Goal: Task Accomplishment & Management: Manage account settings

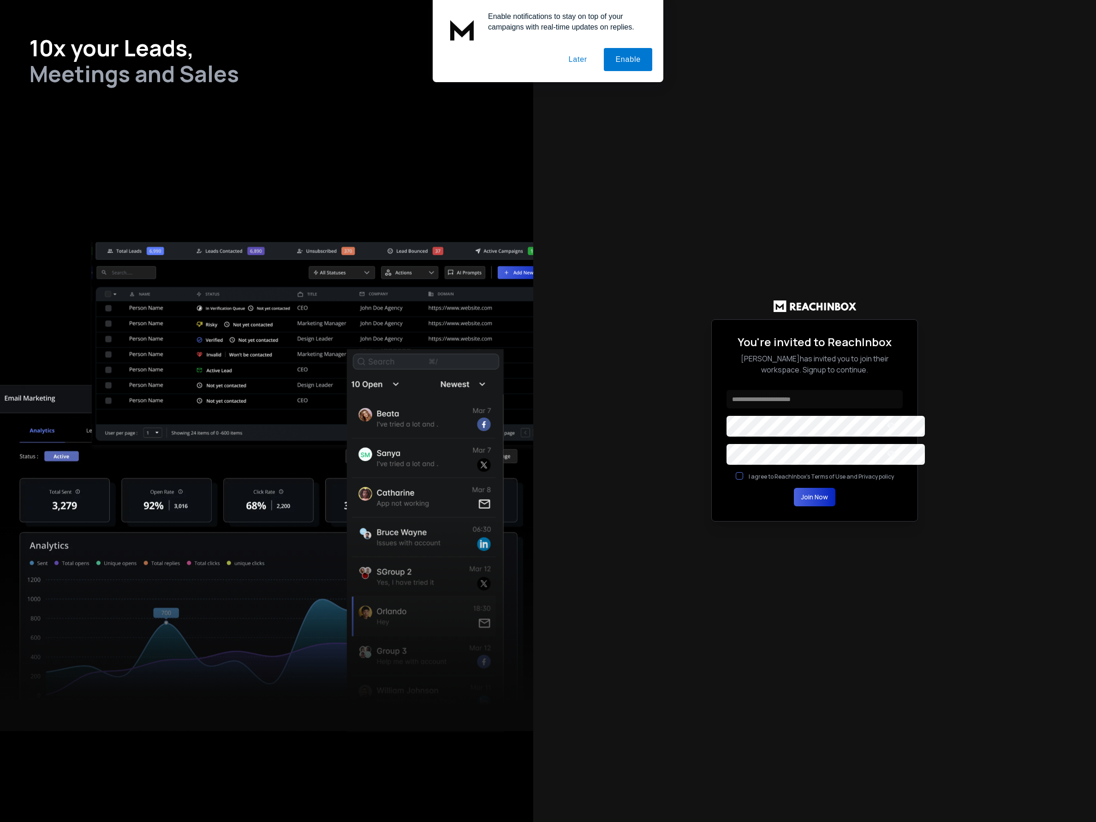
click at [896, 458] on icon at bounding box center [891, 453] width 8 height 8
click at [896, 430] on icon at bounding box center [891, 425] width 8 height 8
click at [736, 479] on button "I agree to ReachInbox's Terms of Use and Privacy policy" at bounding box center [739, 475] width 7 height 7
click at [809, 502] on button "Join Now" at bounding box center [815, 497] width 42 height 18
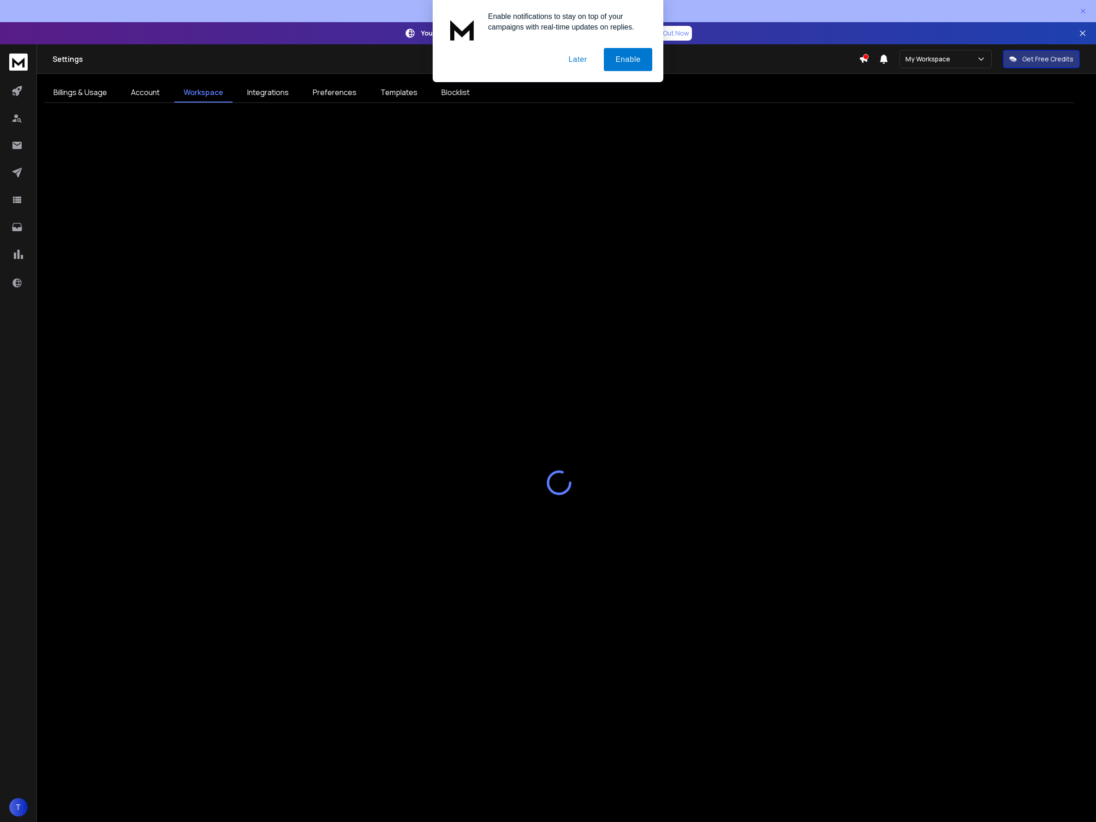
click at [577, 62] on button "Later" at bounding box center [578, 59] width 42 height 23
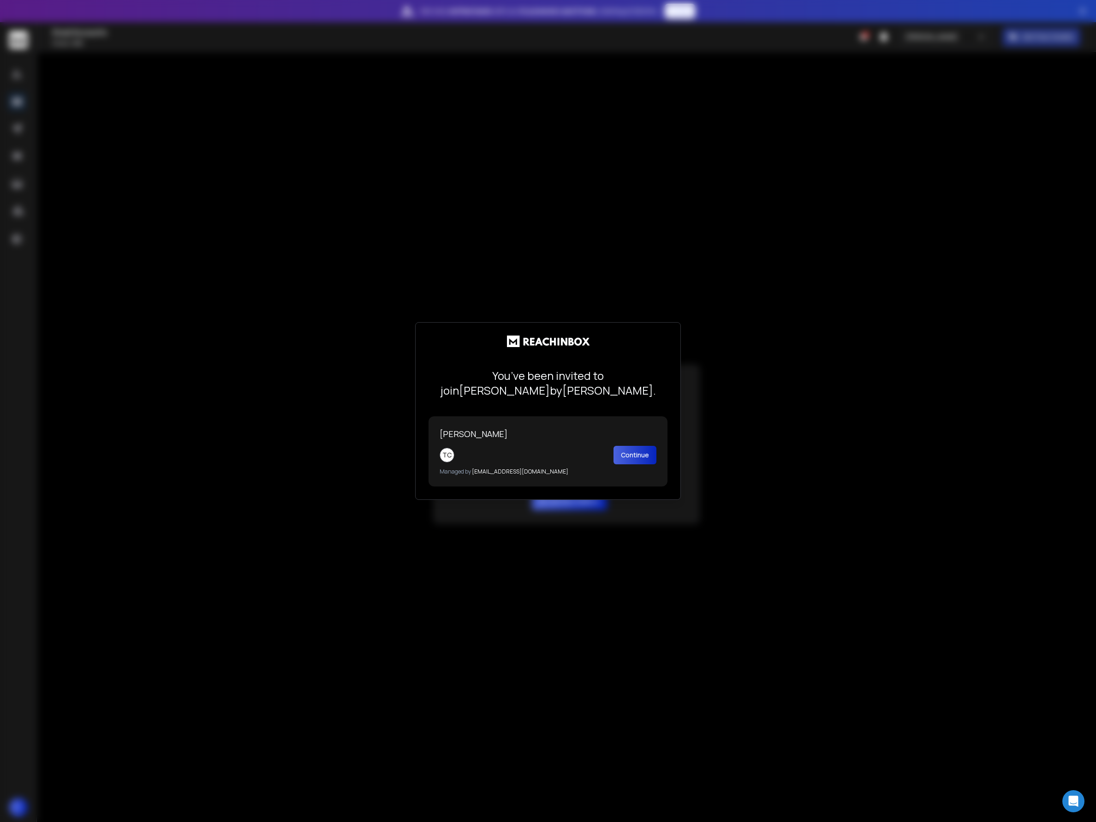
click at [652, 461] on button "Continue" at bounding box center [635, 455] width 43 height 18
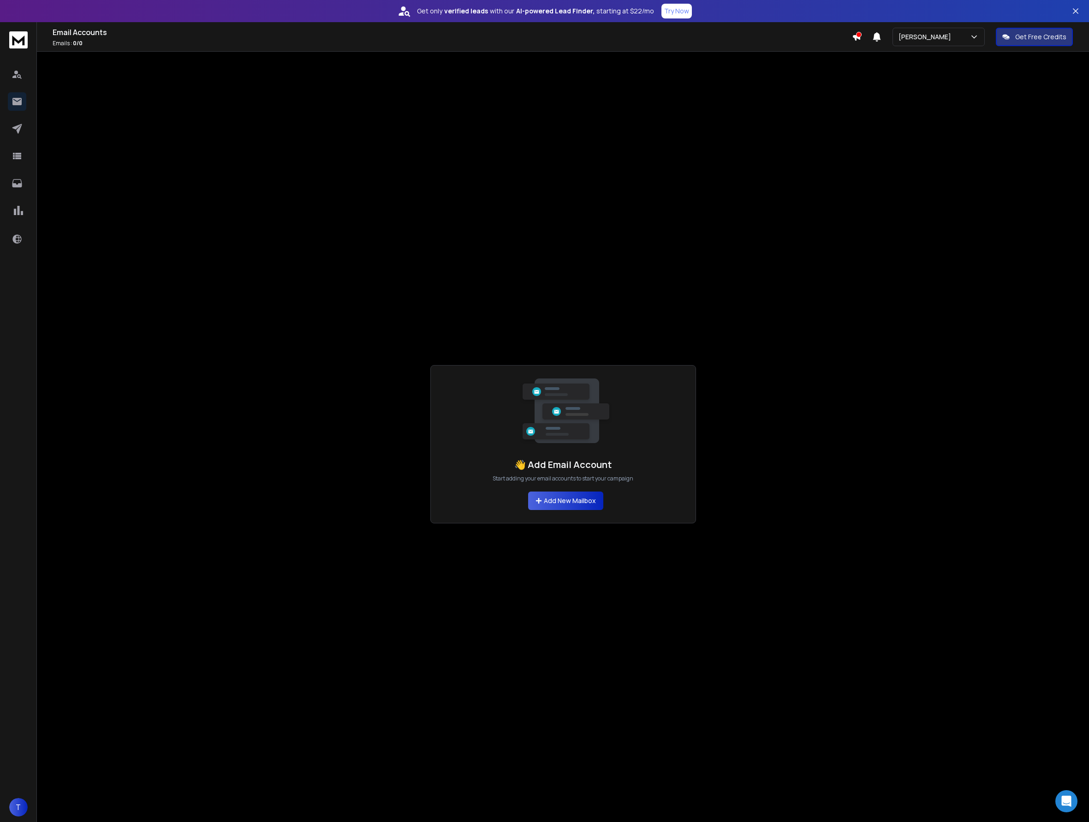
click at [675, 272] on div "👋 Add Email Account Start adding your email accounts to start your campaign Add…" at bounding box center [563, 444] width 1023 height 766
click at [1075, 12] on icon at bounding box center [1076, 11] width 6 height 6
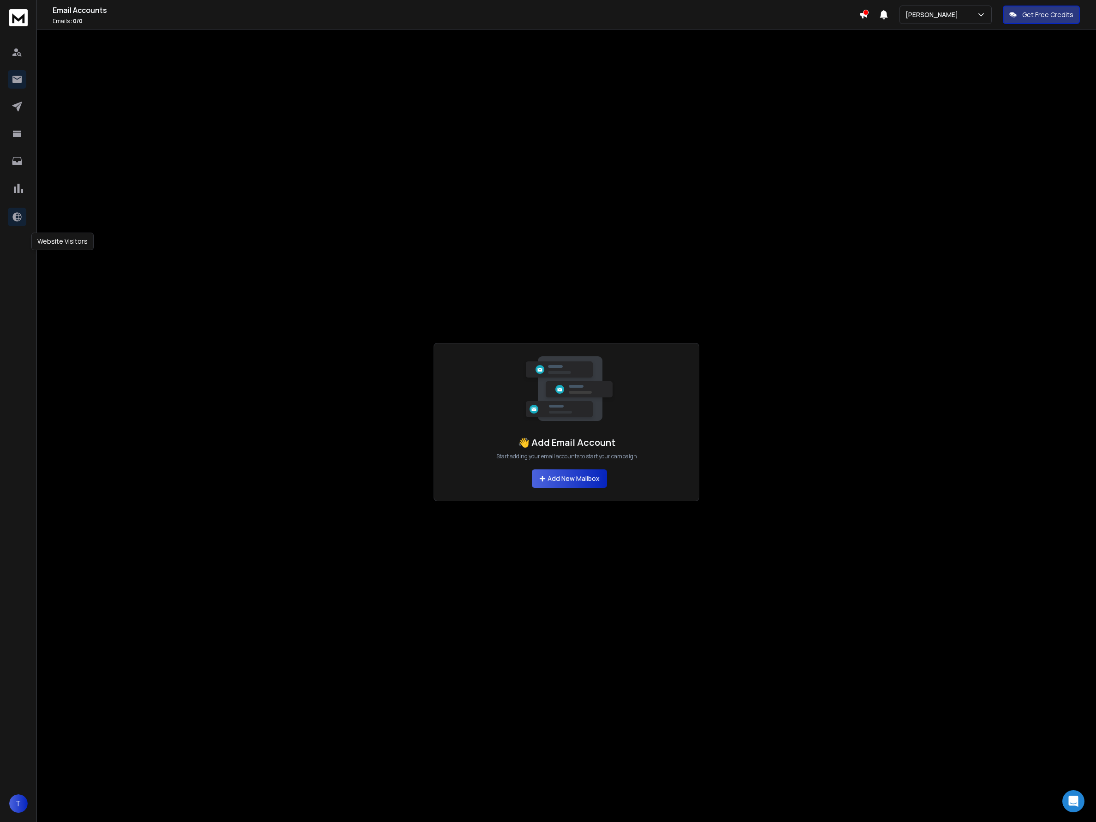
click at [20, 222] on icon at bounding box center [17, 216] width 11 height 11
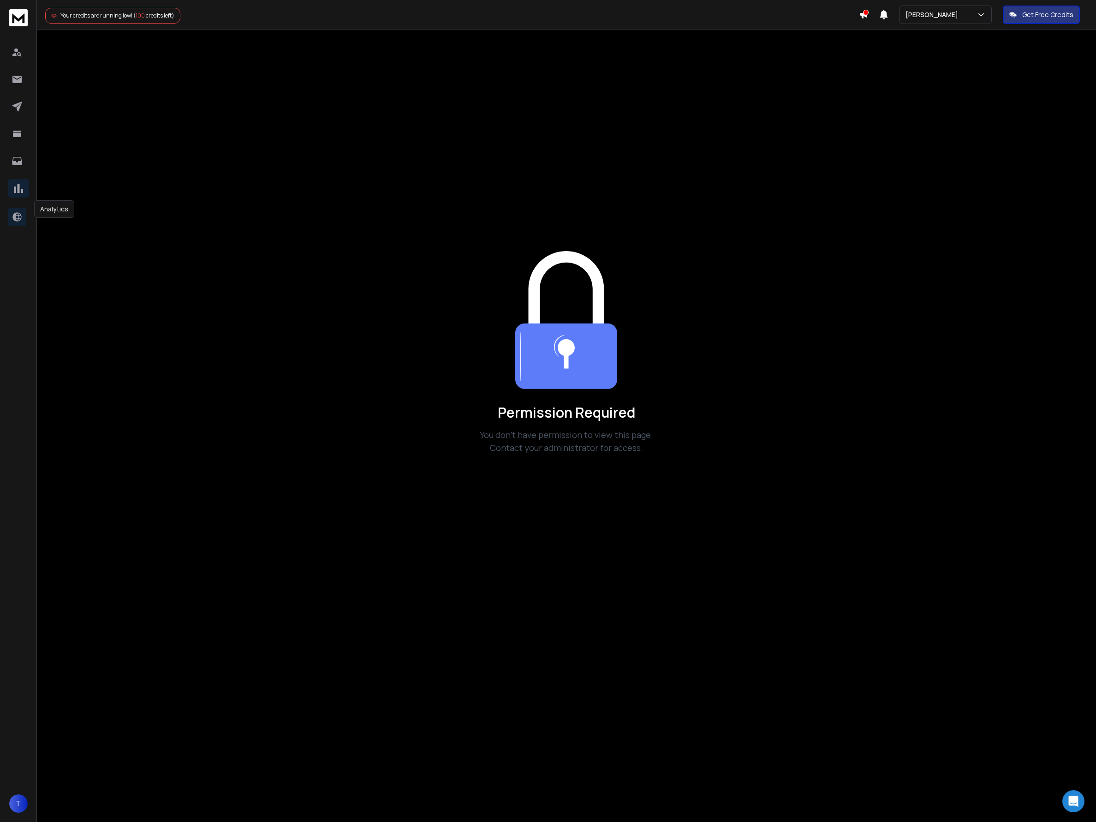
click at [23, 195] on icon at bounding box center [19, 188] width 14 height 14
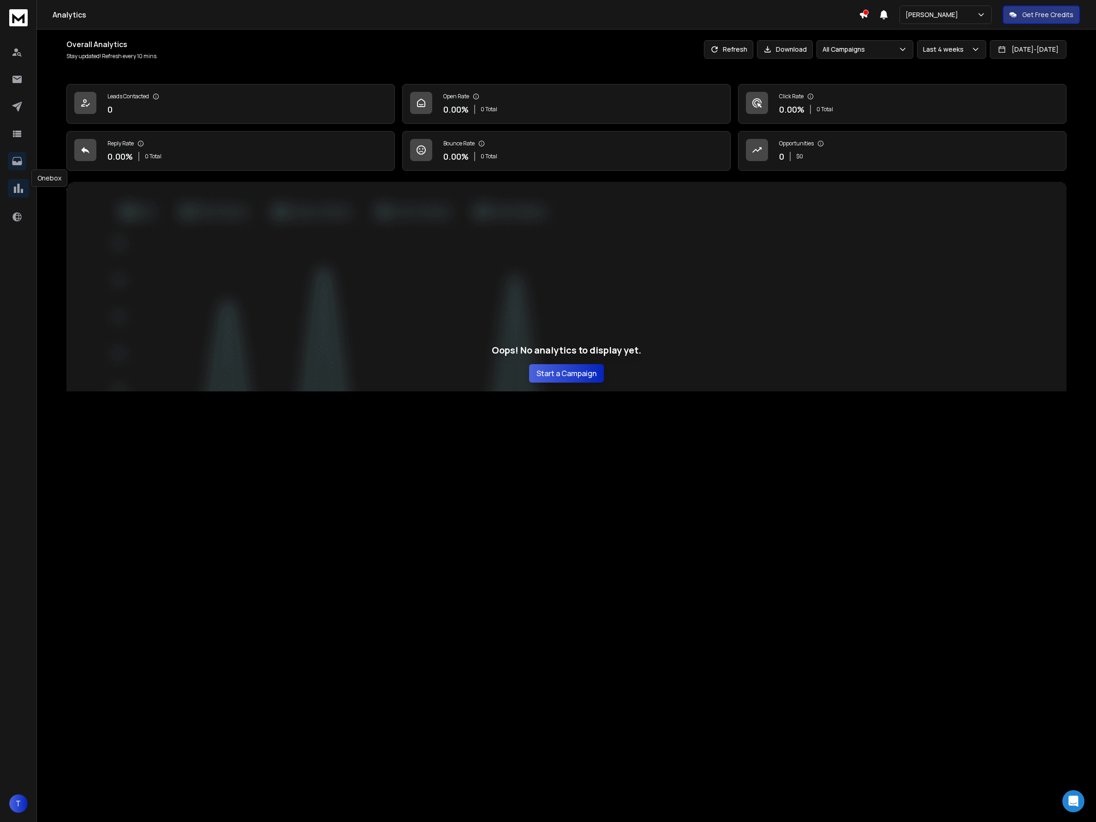
click at [25, 170] on link at bounding box center [17, 161] width 18 height 18
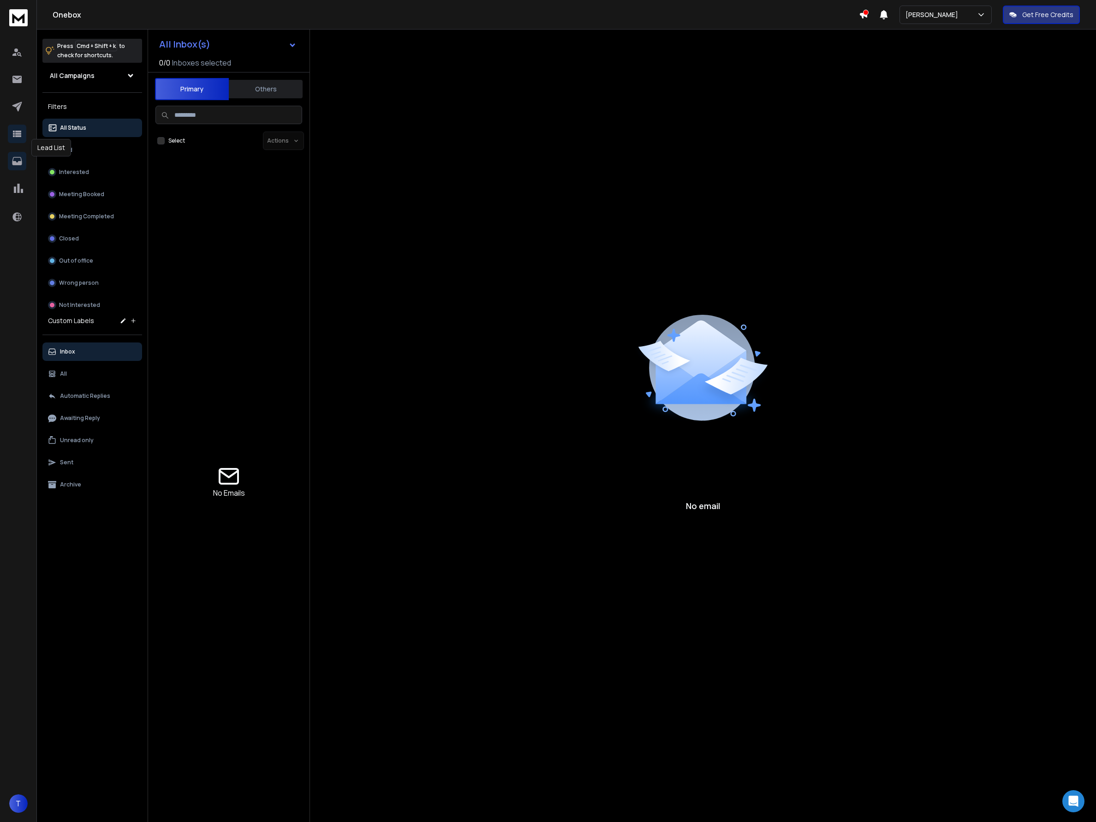
click at [26, 143] on link at bounding box center [17, 134] width 18 height 18
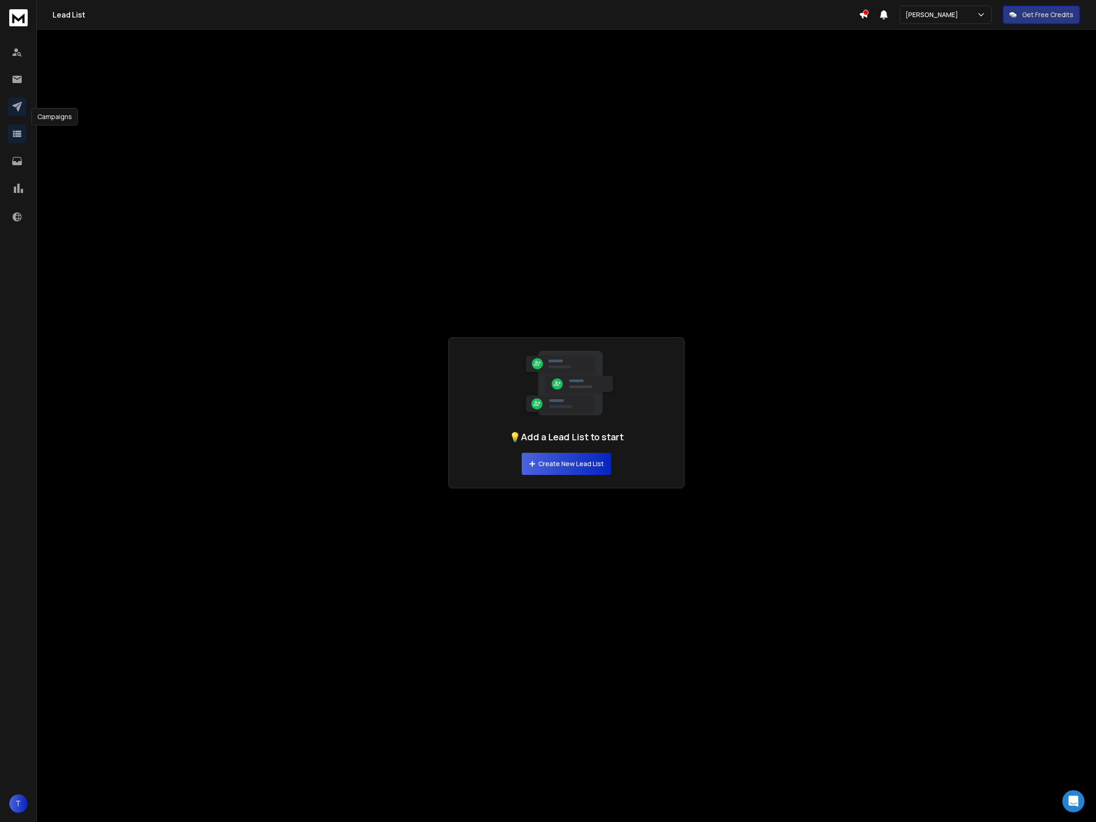
click at [23, 112] on icon at bounding box center [17, 106] width 11 height 11
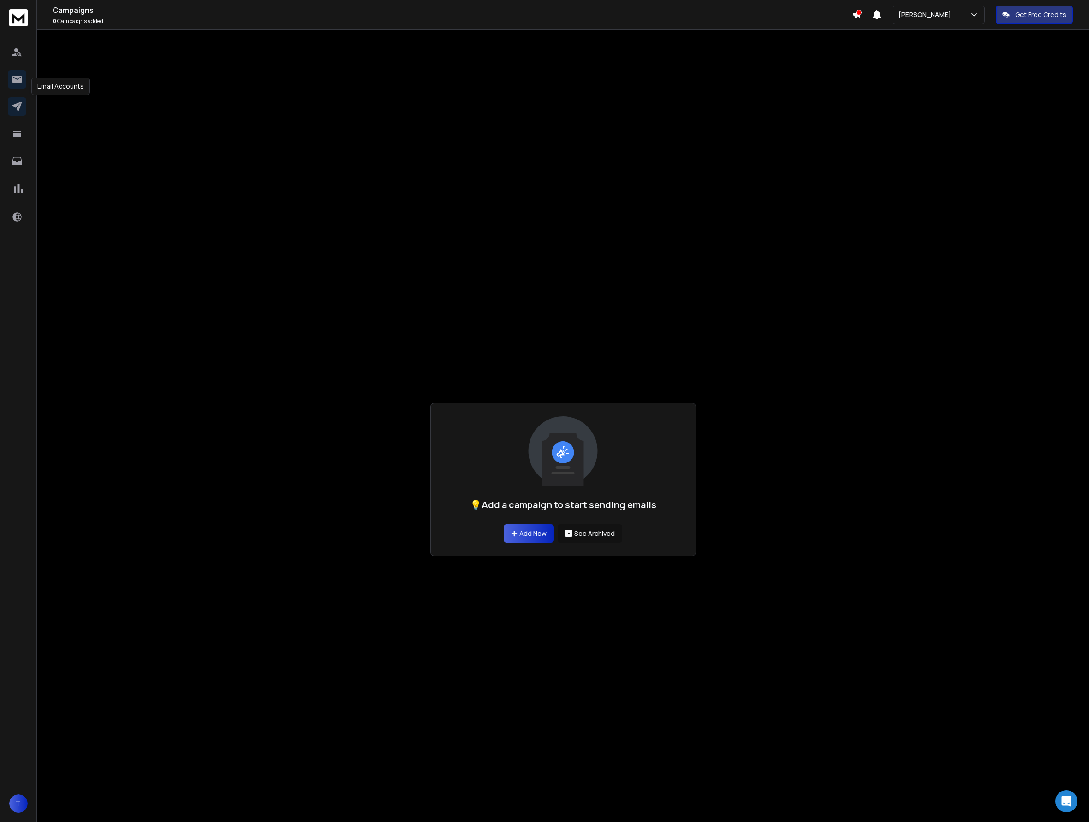
scroll to position [0, 0]
click at [19, 83] on icon at bounding box center [16, 79] width 9 height 7
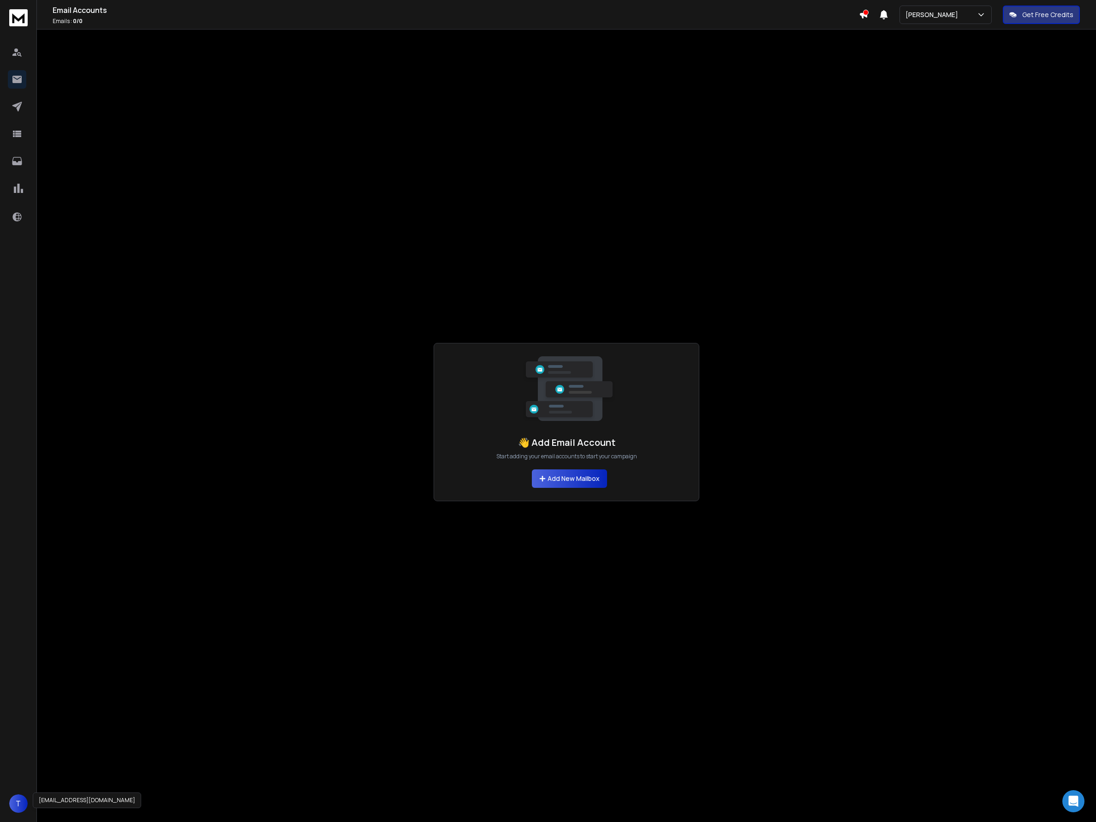
click at [20, 802] on span "T" at bounding box center [18, 803] width 18 height 18
click at [101, 783] on div "Settings" at bounding box center [88, 775] width 88 height 15
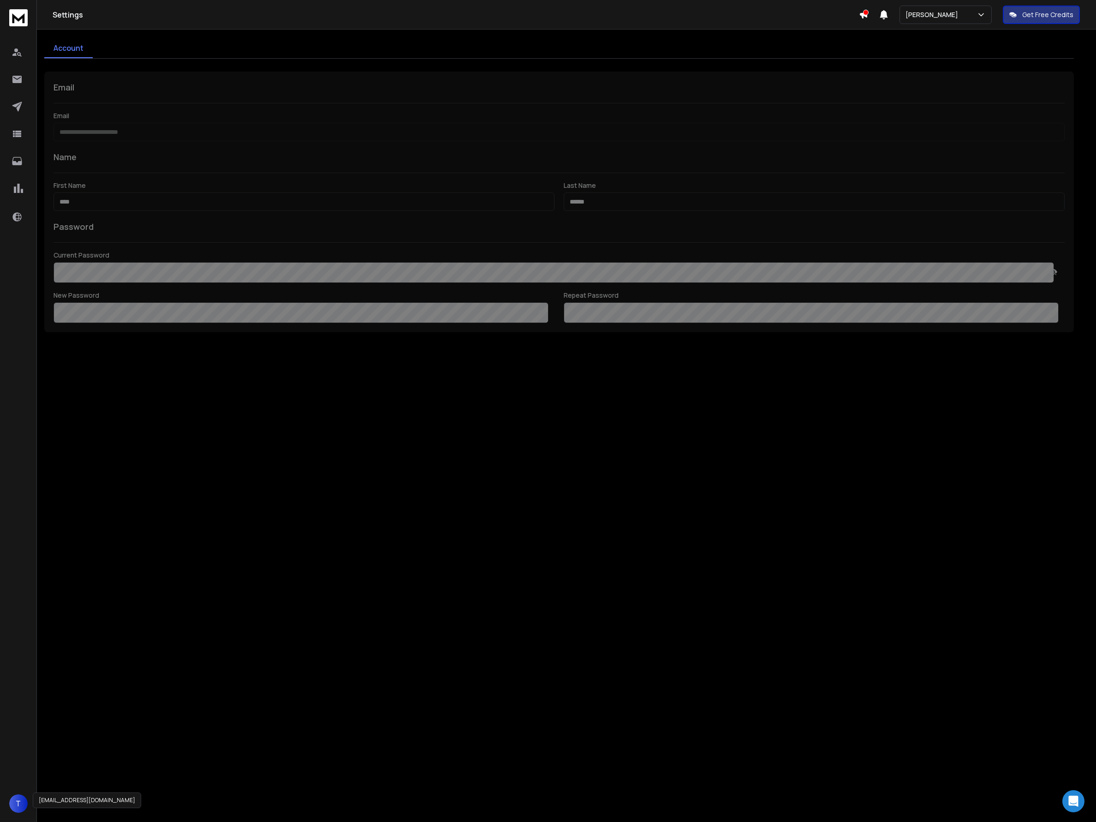
click at [24, 798] on span "T" at bounding box center [18, 803] width 18 height 18
click at [78, 783] on div "Settings" at bounding box center [88, 775] width 88 height 15
click at [22, 798] on span "T" at bounding box center [18, 803] width 18 height 18
click at [73, 798] on div "Logout" at bounding box center [88, 790] width 88 height 15
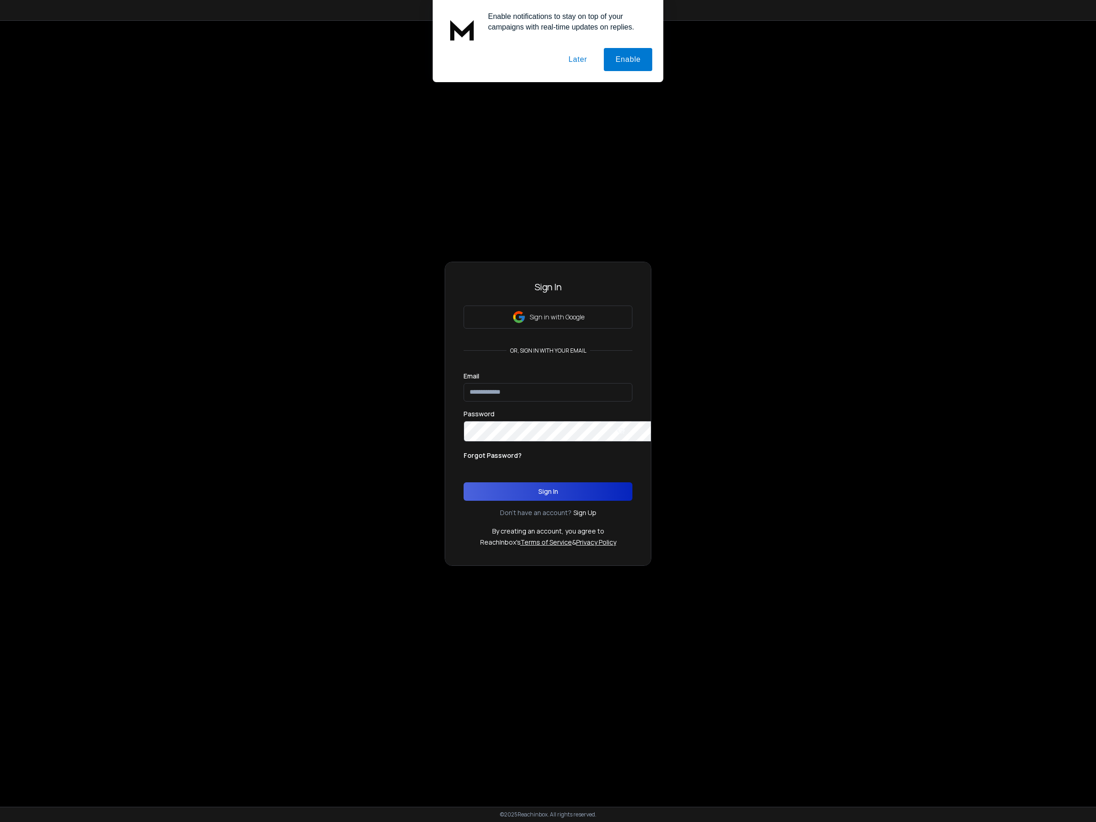
click at [542, 388] on input "email" at bounding box center [548, 392] width 169 height 18
click at [554, 395] on input "email" at bounding box center [548, 392] width 169 height 18
type input "**********"
click at [724, 360] on div "**********" at bounding box center [548, 413] width 1096 height 749
click at [559, 501] on button "Sign In" at bounding box center [548, 491] width 169 height 18
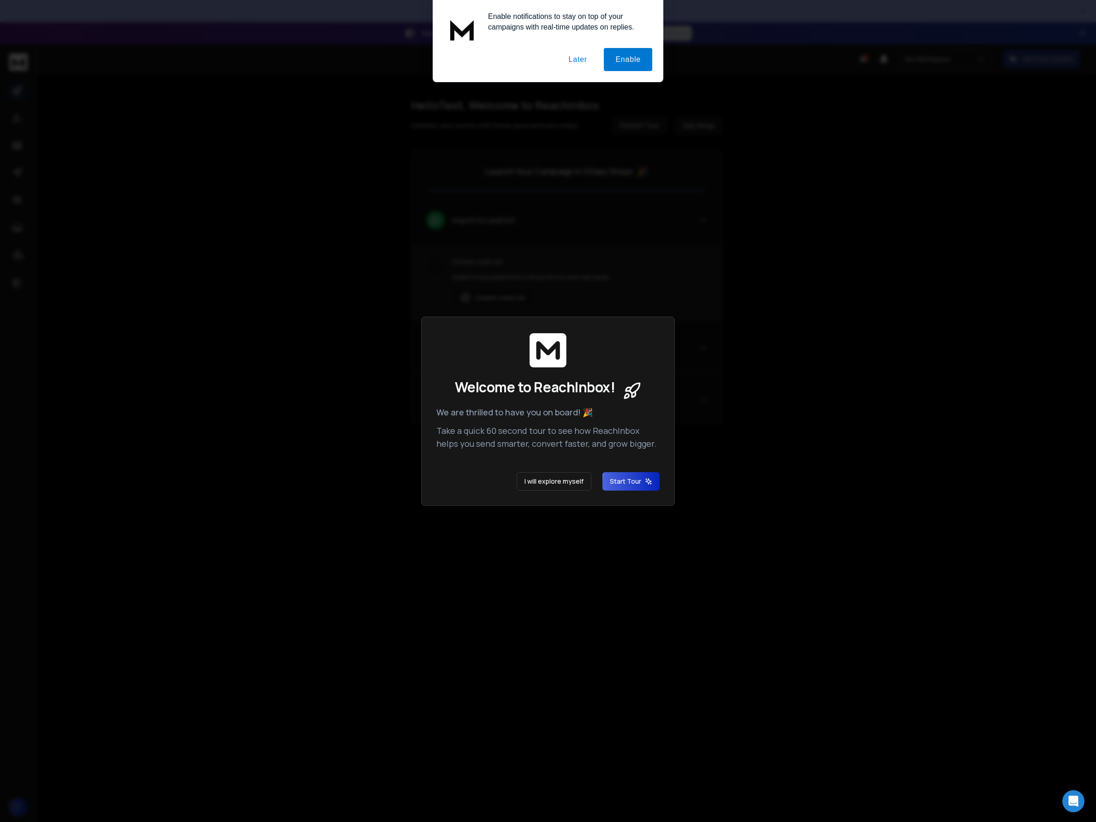
click at [577, 59] on button "Later" at bounding box center [578, 59] width 42 height 23
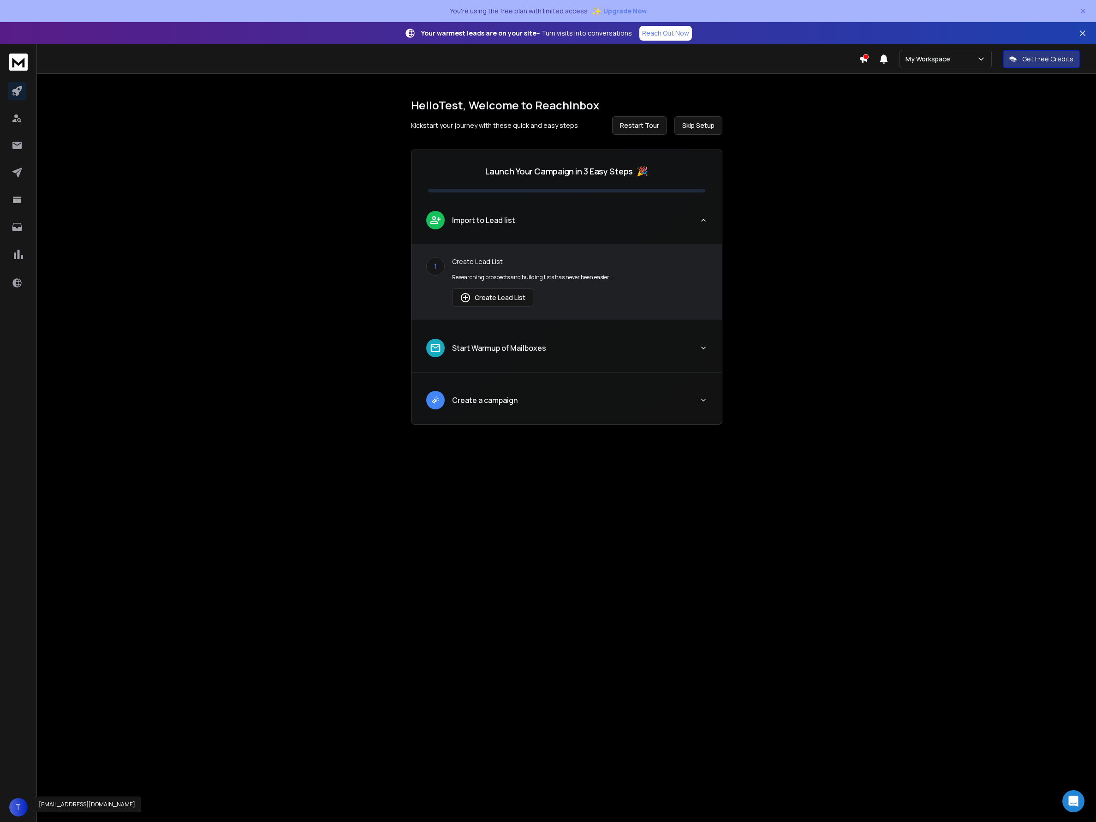
click at [18, 803] on span "T" at bounding box center [18, 807] width 18 height 18
click at [73, 784] on p "Settings" at bounding box center [60, 779] width 25 height 9
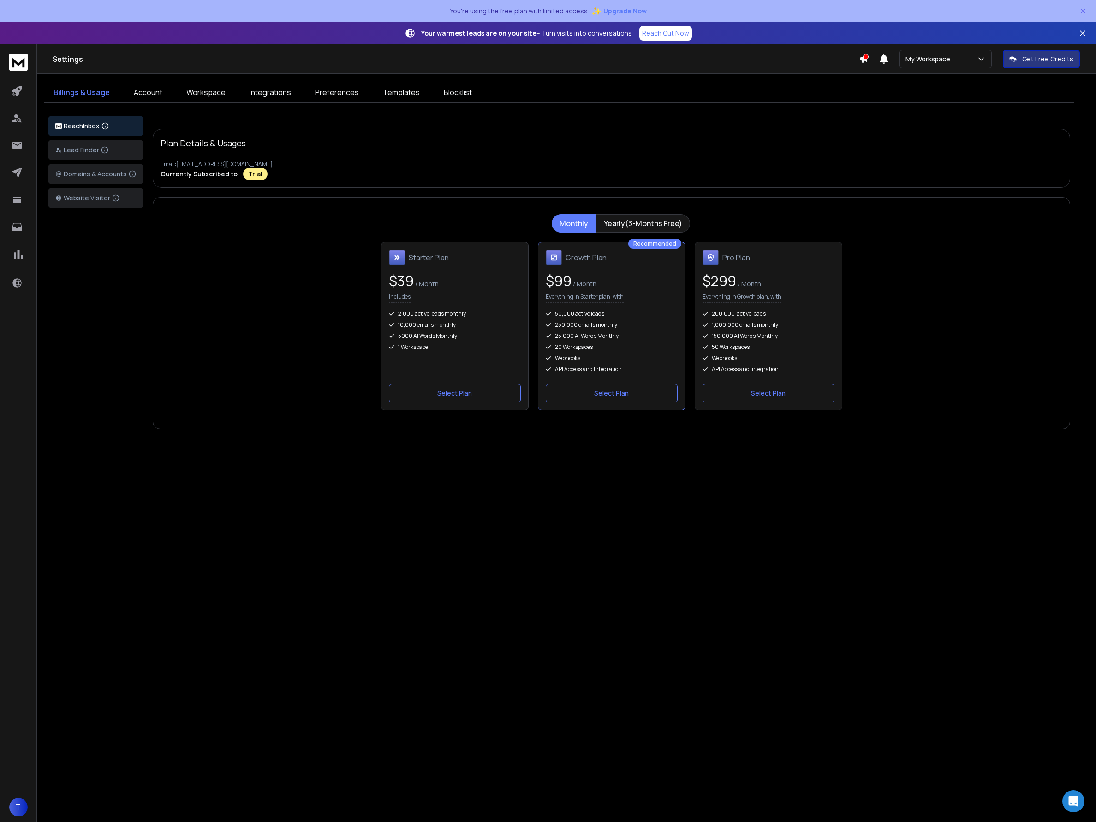
click at [429, 102] on link "Templates" at bounding box center [401, 92] width 55 height 19
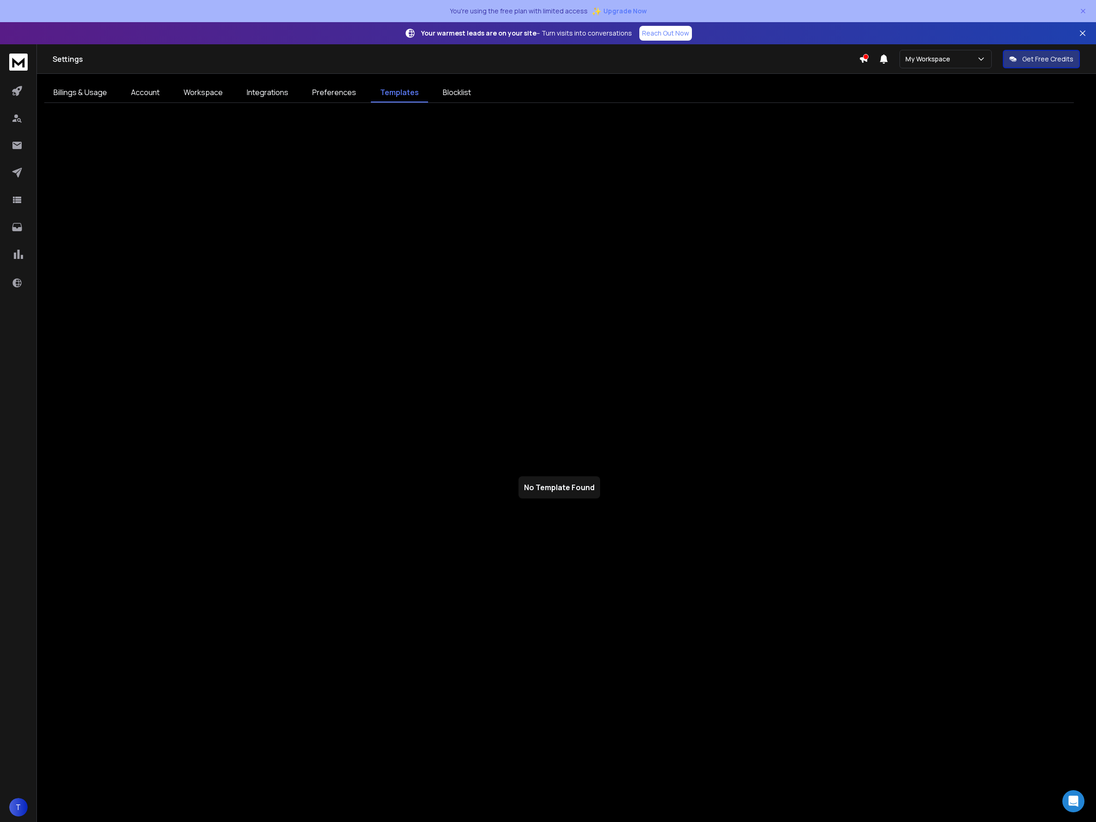
click at [365, 102] on link "Preferences" at bounding box center [334, 92] width 62 height 19
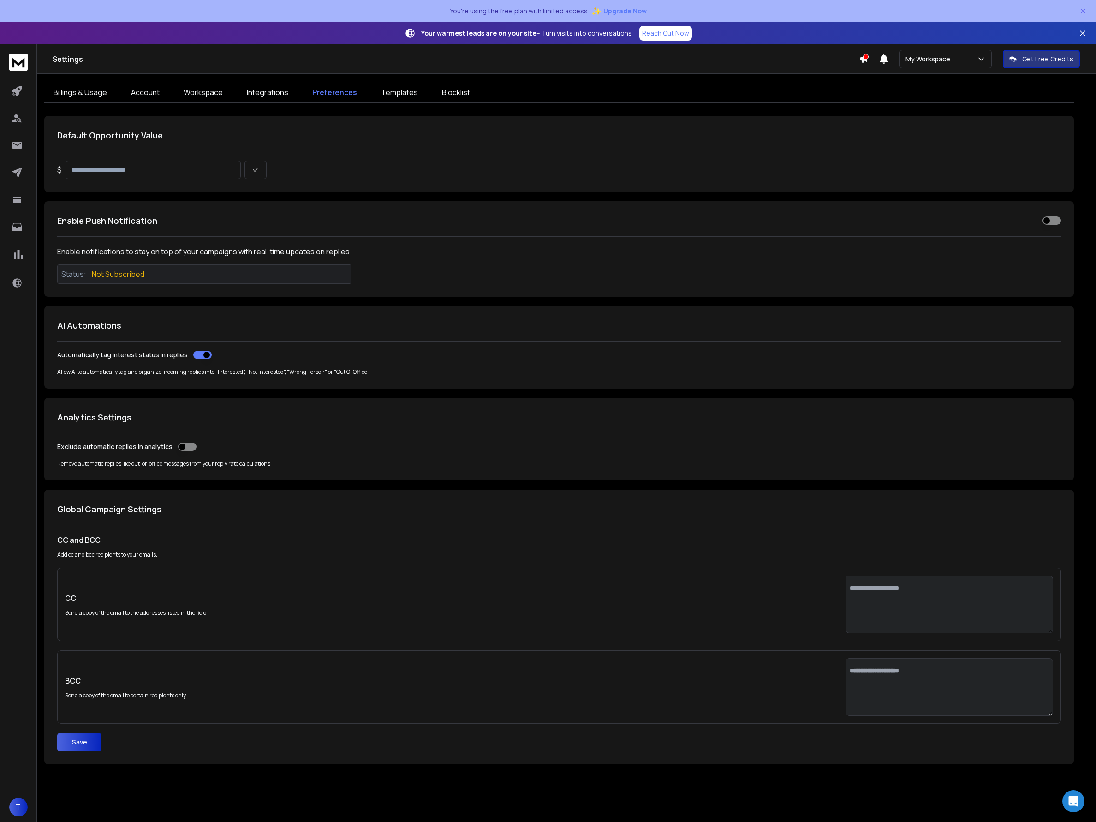
click at [91, 102] on link "Billings & Usage" at bounding box center [80, 92] width 72 height 19
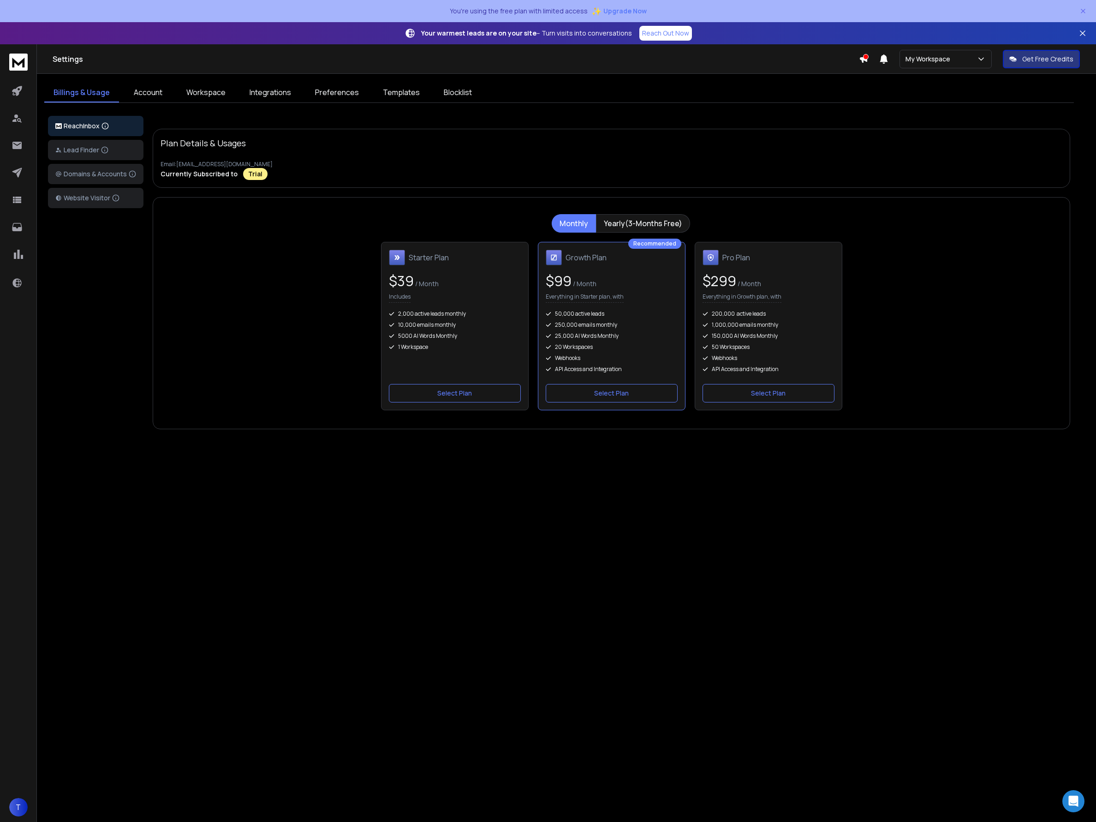
click at [172, 102] on link "Account" at bounding box center [148, 92] width 47 height 19
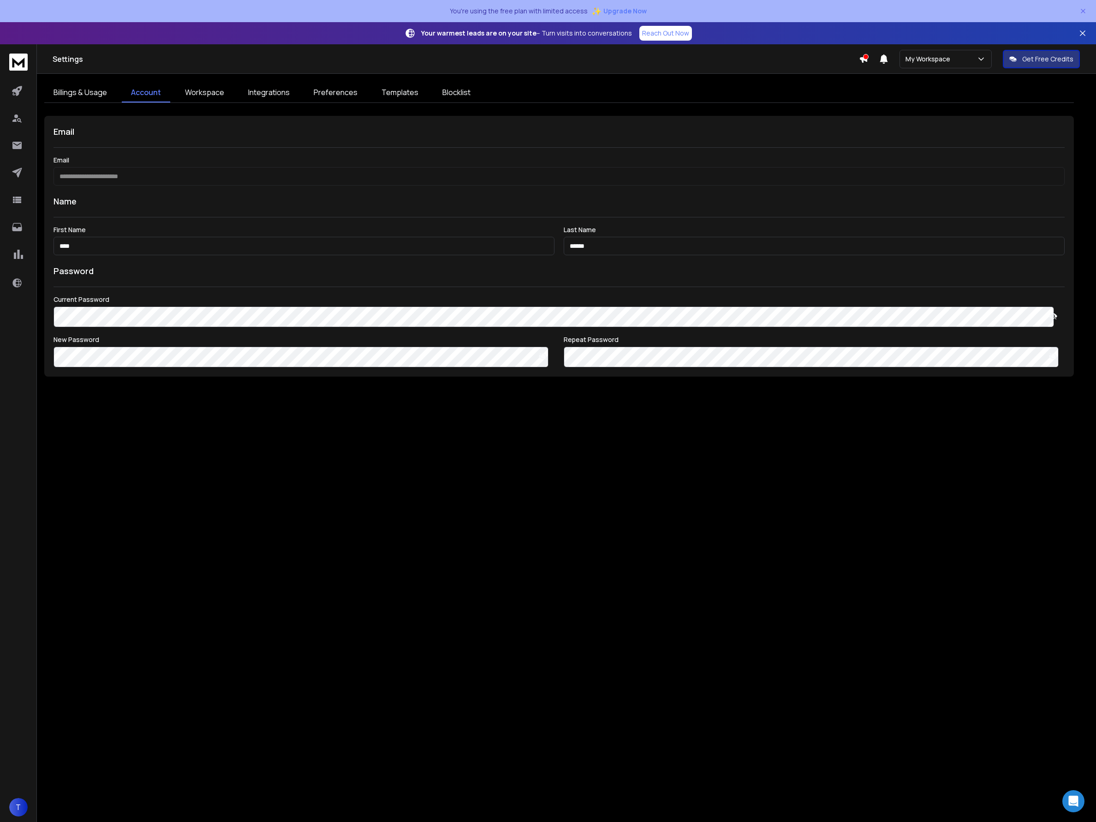
click at [233, 102] on link "Workspace" at bounding box center [205, 92] width 58 height 19
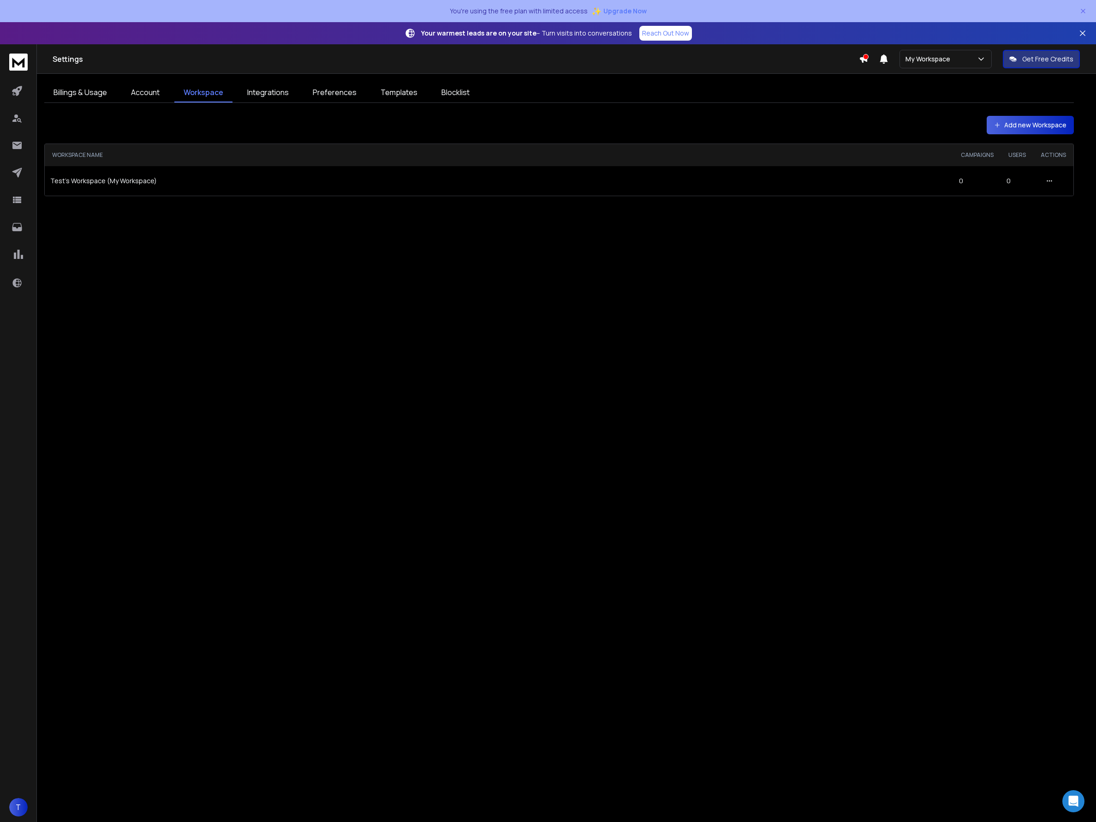
click at [298, 102] on link "Integrations" at bounding box center [268, 92] width 60 height 19
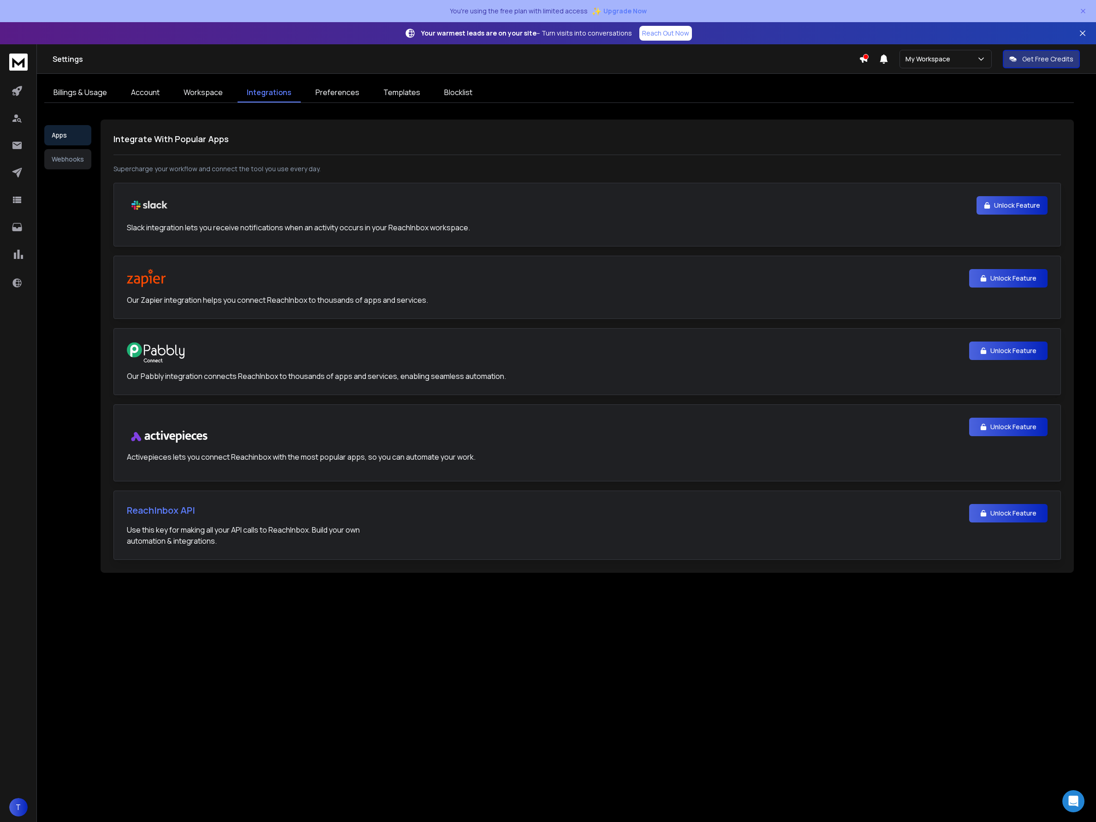
click at [72, 169] on button "Webhooks" at bounding box center [67, 159] width 47 height 20
